Goal: Task Accomplishment & Management: Complete application form

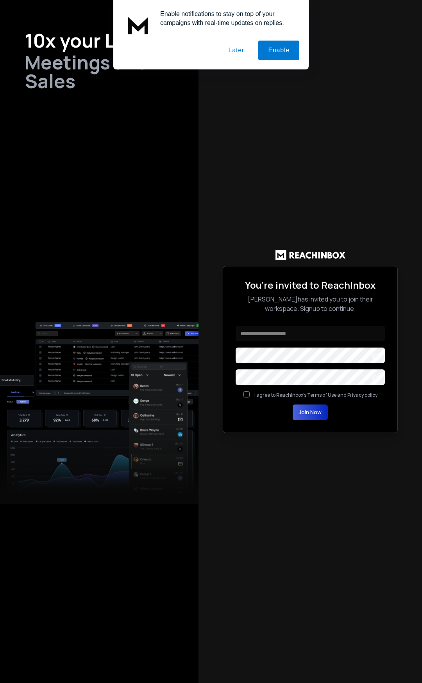
click at [277, 364] on form "**********" at bounding box center [309, 373] width 149 height 94
click at [374, 355] on icon at bounding box center [374, 355] width 5 height 5
click at [141, 350] on div "**********" at bounding box center [211, 341] width 422 height 683
drag, startPoint x: 245, startPoint y: 391, endPoint x: 258, endPoint y: 400, distance: 15.3
click at [246, 392] on div "I agree to ReachInbox's Terms of Use and Privacy policy" at bounding box center [310, 394] width 134 height 7
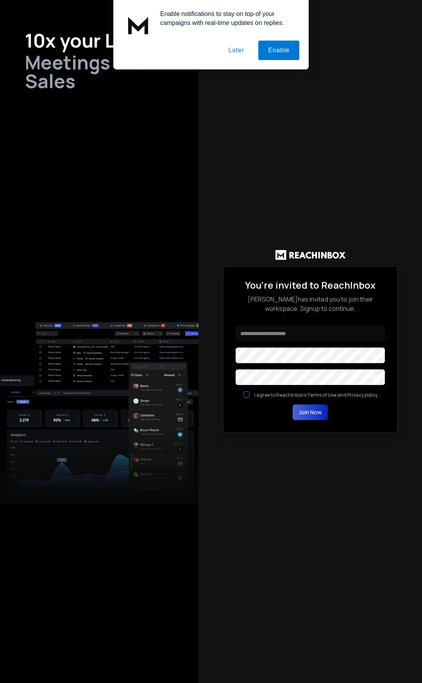
click at [249, 397] on button "I agree to ReachInbox's Terms of Use and Privacy policy" at bounding box center [246, 394] width 6 height 6
click at [310, 413] on button "Join Now" at bounding box center [309, 413] width 35 height 16
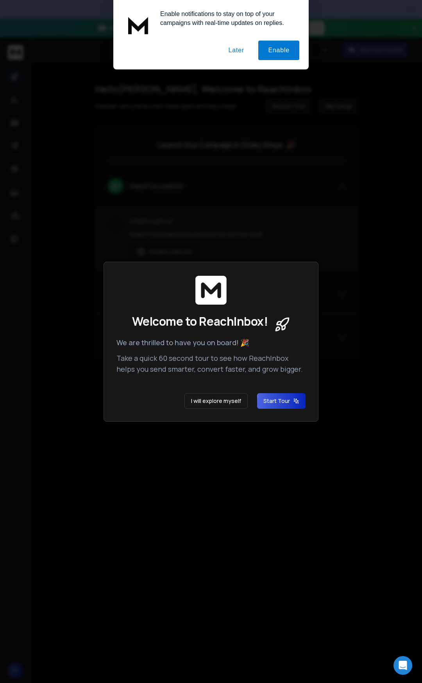
click at [244, 49] on button "Later" at bounding box center [235, 51] width 35 height 20
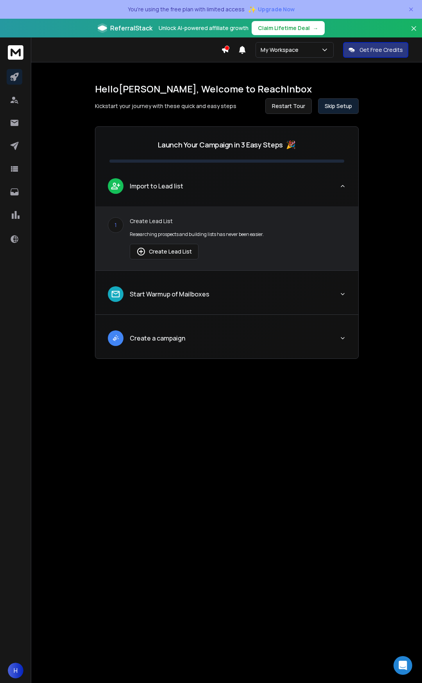
click at [333, 105] on span "Skip Setup" at bounding box center [337, 106] width 27 height 8
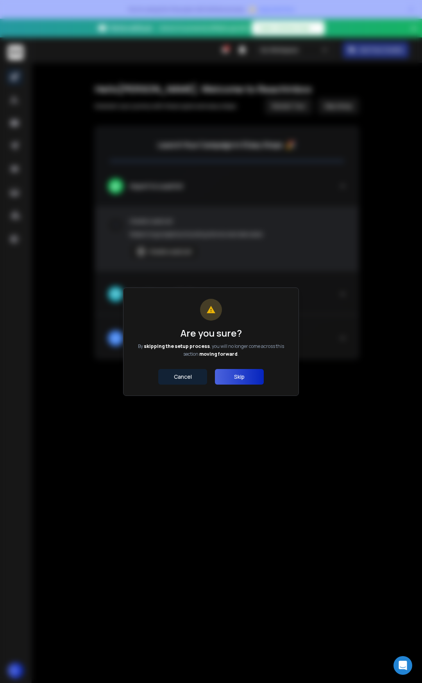
click at [245, 379] on button "Skip" at bounding box center [239, 377] width 49 height 16
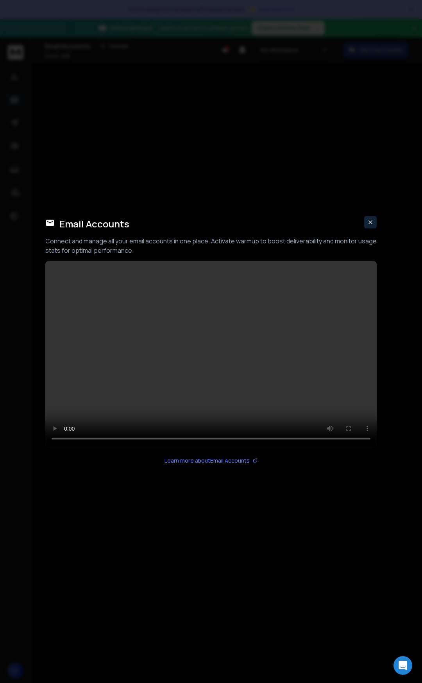
click at [374, 220] on button at bounding box center [370, 222] width 12 height 12
